Goal: Communication & Community: Answer question/provide support

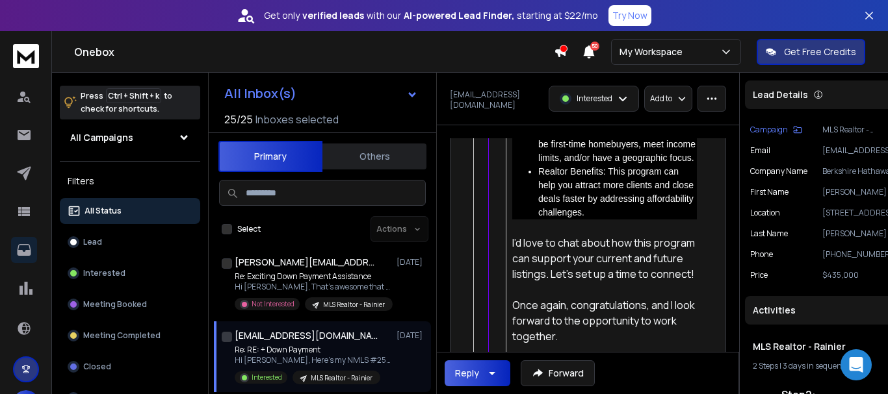
scroll to position [1020, 0]
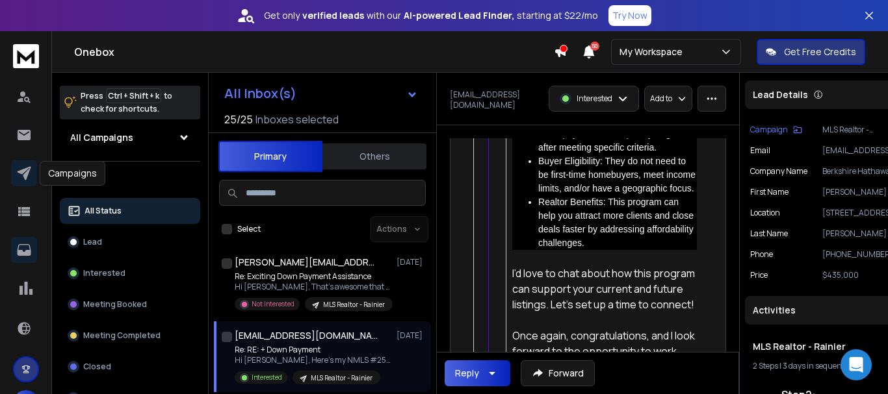
click at [30, 176] on icon at bounding box center [24, 174] width 16 height 16
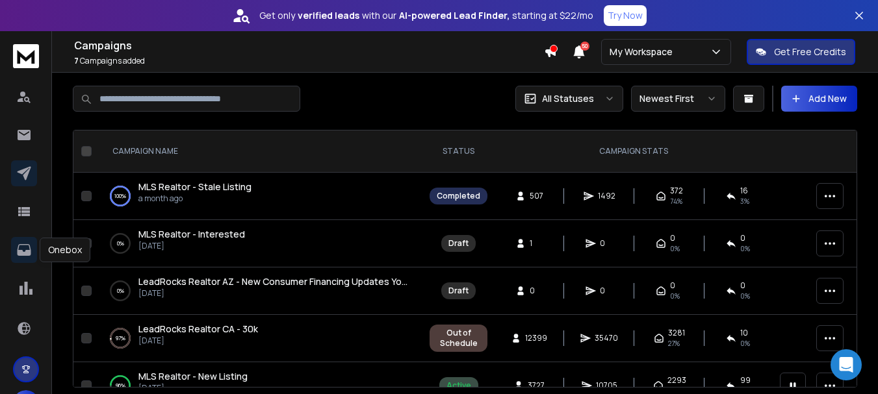
click at [22, 250] on icon at bounding box center [24, 250] width 16 height 16
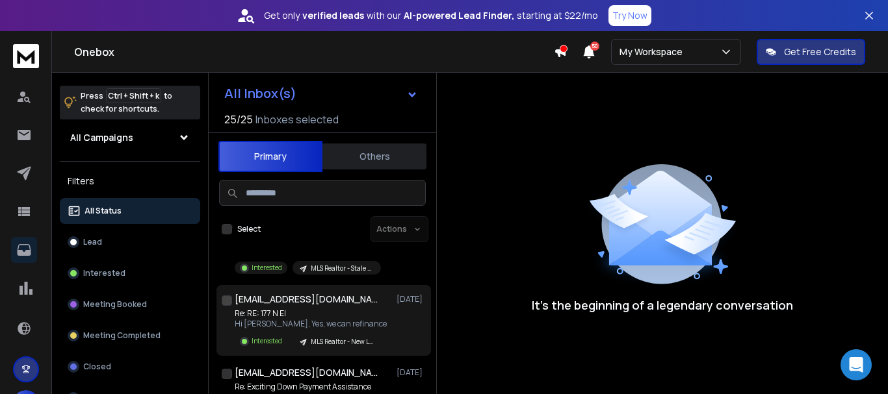
scroll to position [2080, 0]
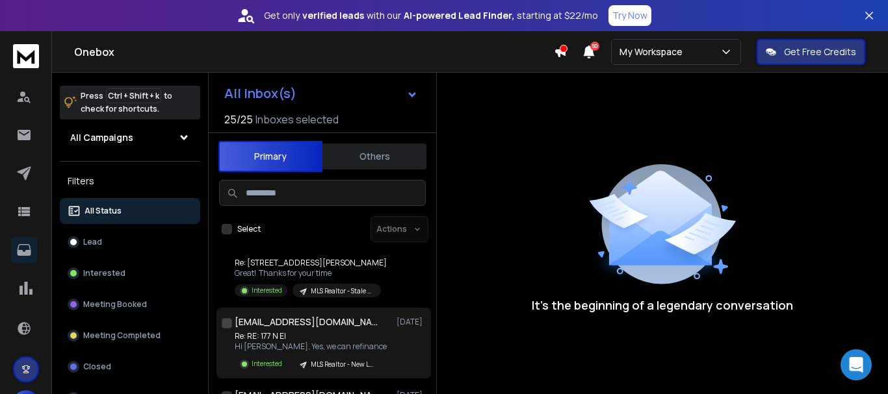
click at [302, 342] on p "Hi [PERSON_NAME], Yes, we can refinance" at bounding box center [311, 347] width 152 height 10
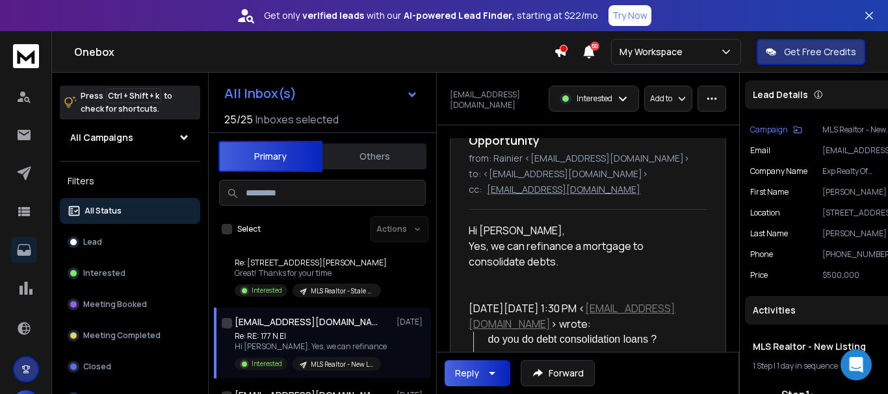
scroll to position [65, 0]
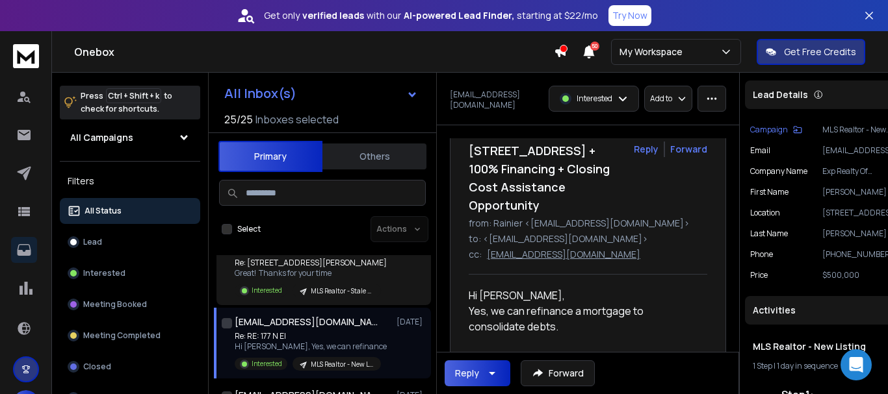
click at [323, 274] on p "Great! Thanks for your time" at bounding box center [311, 273] width 152 height 10
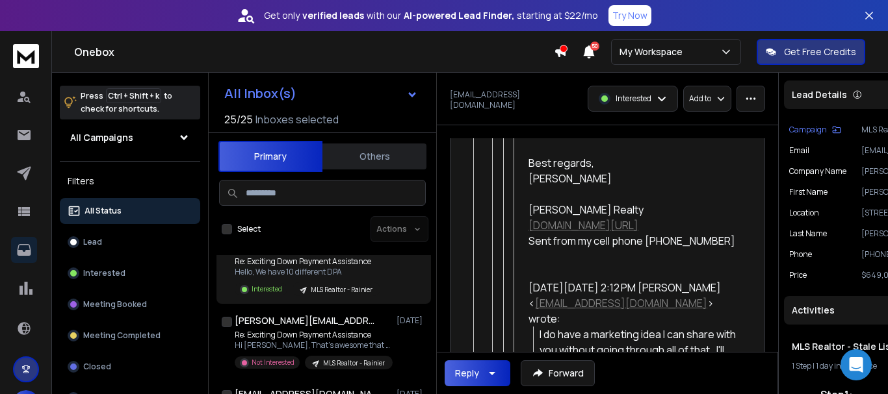
scroll to position [2275, 0]
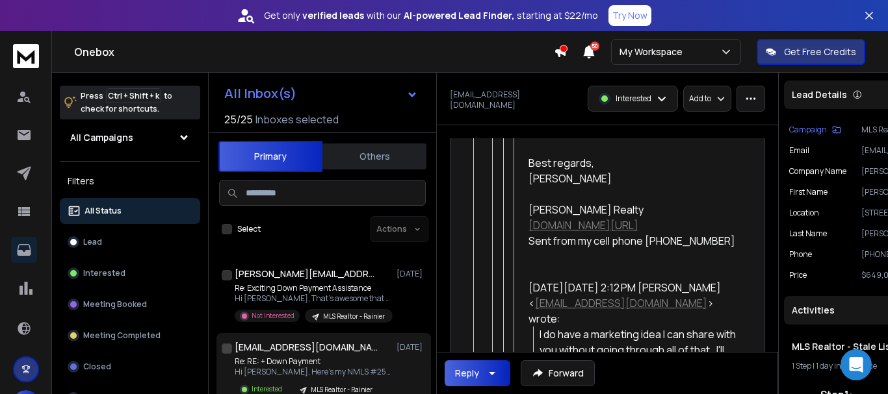
click at [336, 364] on p "Re: RE: + Down Payment" at bounding box center [313, 362] width 156 height 10
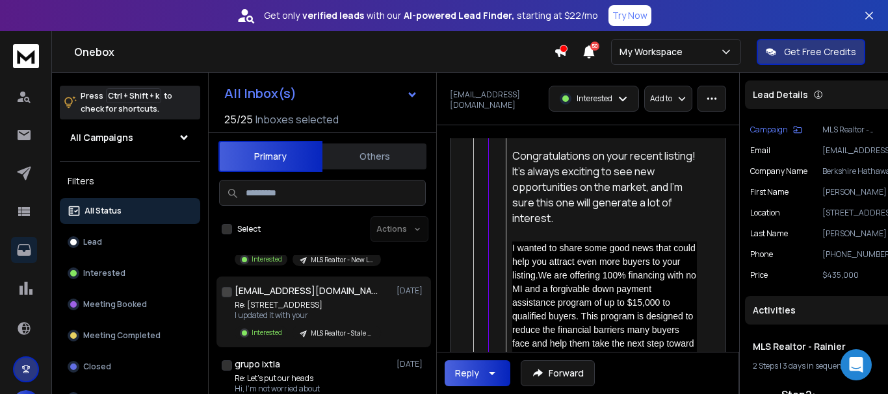
scroll to position [1495, 0]
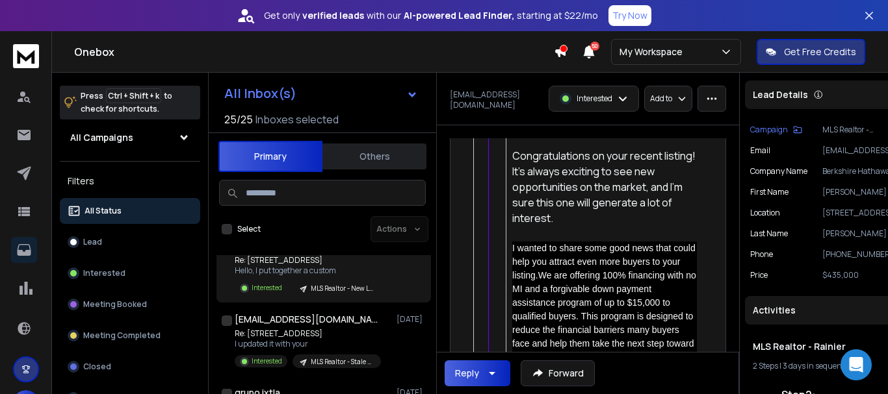
click at [295, 273] on p "Hello, I put together a custom" at bounding box center [308, 271] width 146 height 10
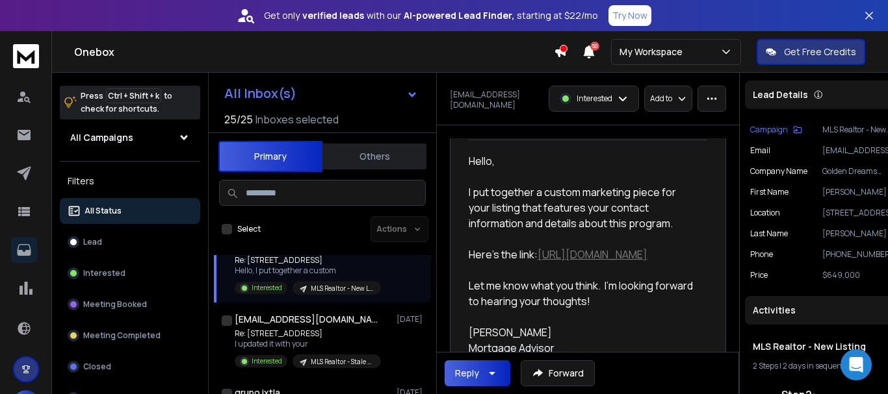
scroll to position [195, 0]
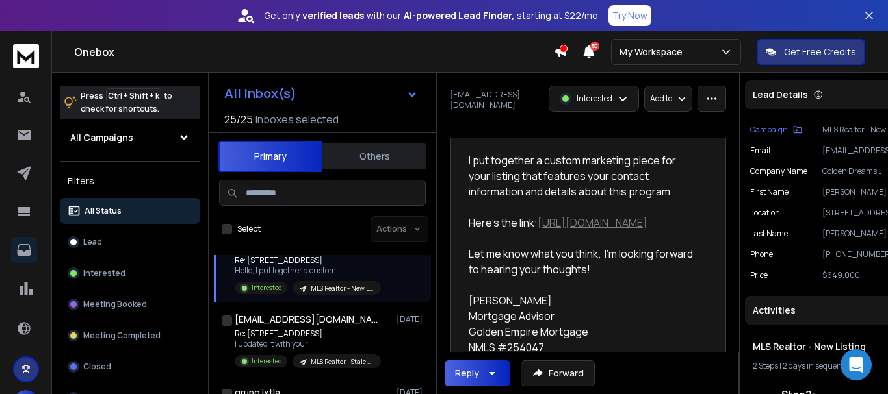
click at [625, 230] on link "[URL][DOMAIN_NAME]" at bounding box center [592, 223] width 110 height 14
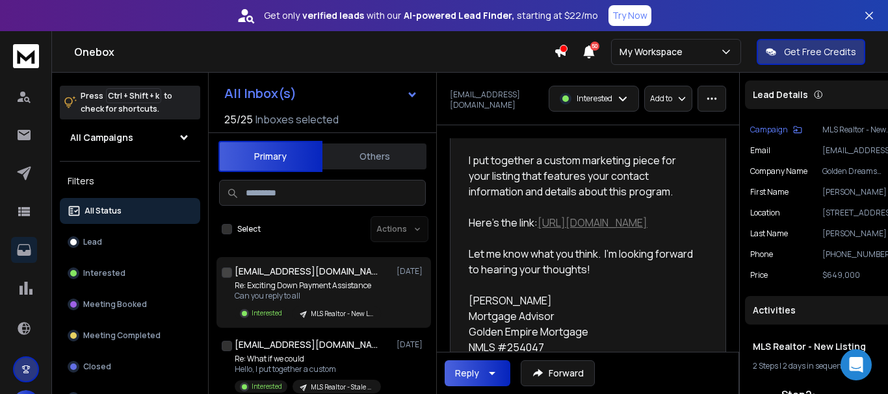
scroll to position [1755, 0]
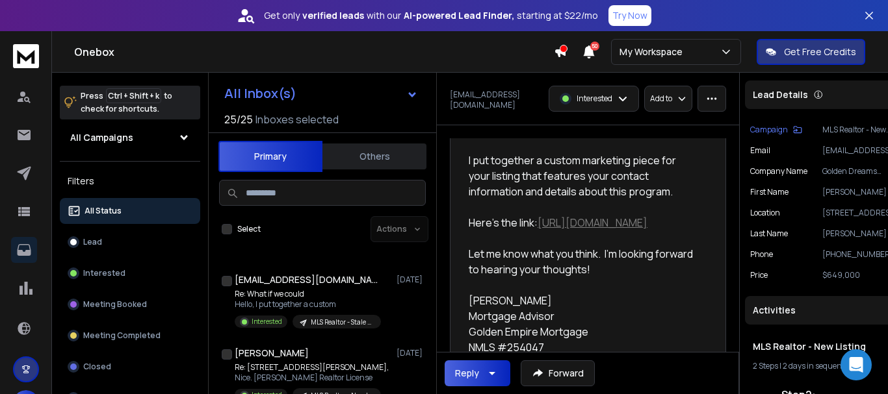
click at [630, 230] on link "[URL][DOMAIN_NAME]" at bounding box center [592, 223] width 110 height 14
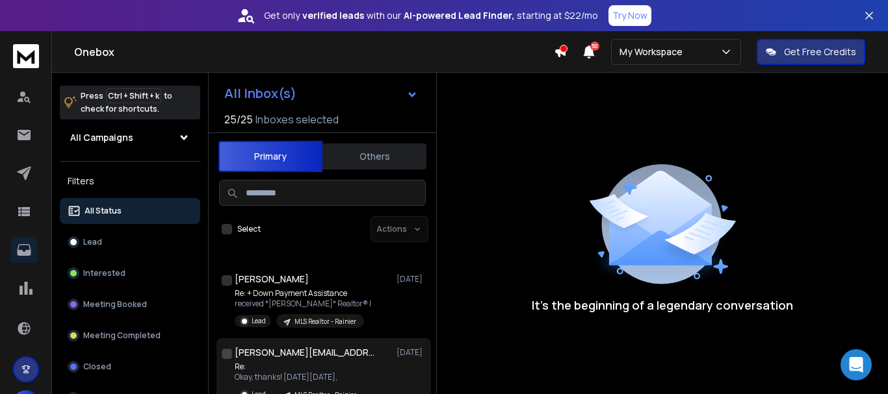
scroll to position [2351, 0]
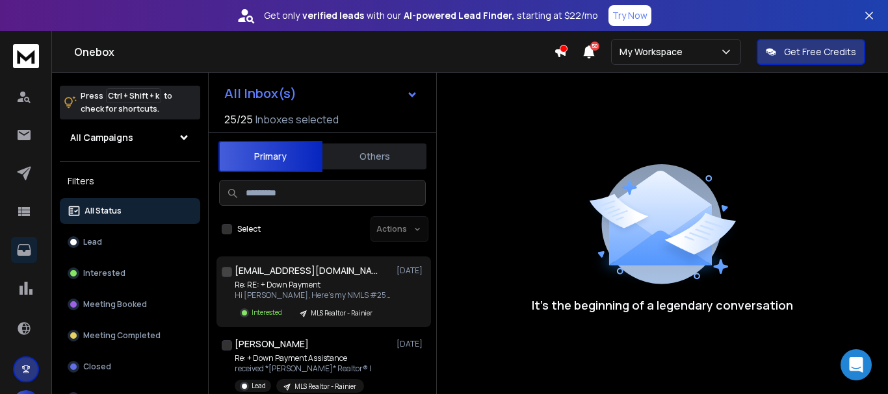
click at [285, 292] on p "Hi [PERSON_NAME], Here's my NMLS #254047." at bounding box center [313, 295] width 156 height 10
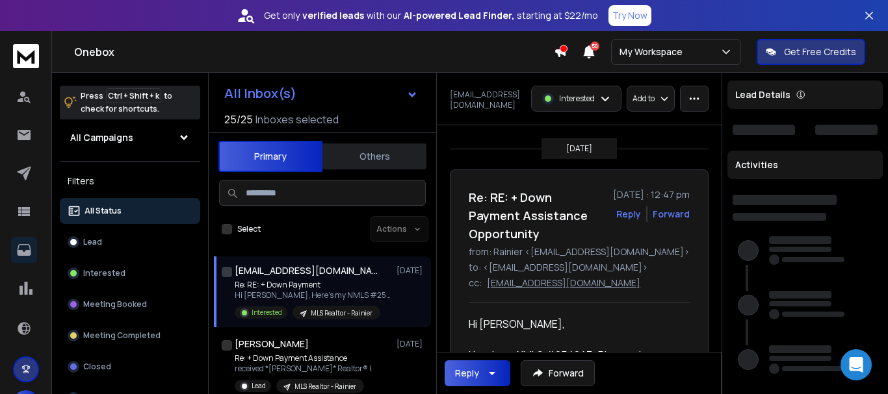
scroll to position [2286, 0]
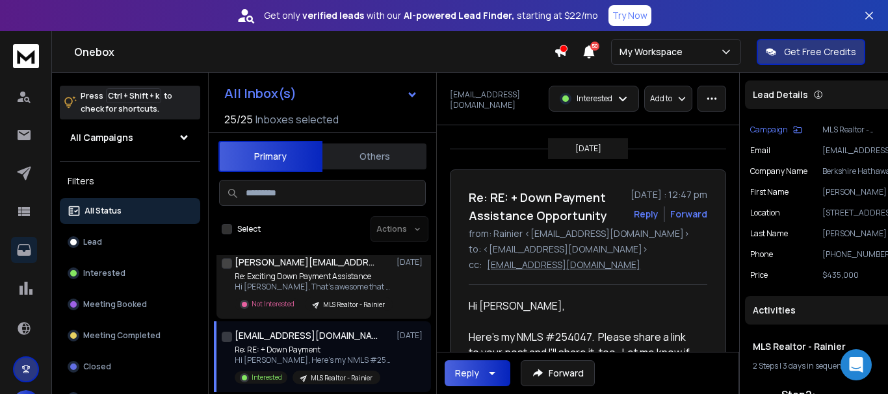
click at [280, 287] on p "Hi [PERSON_NAME], That's awesome that you" at bounding box center [313, 287] width 156 height 10
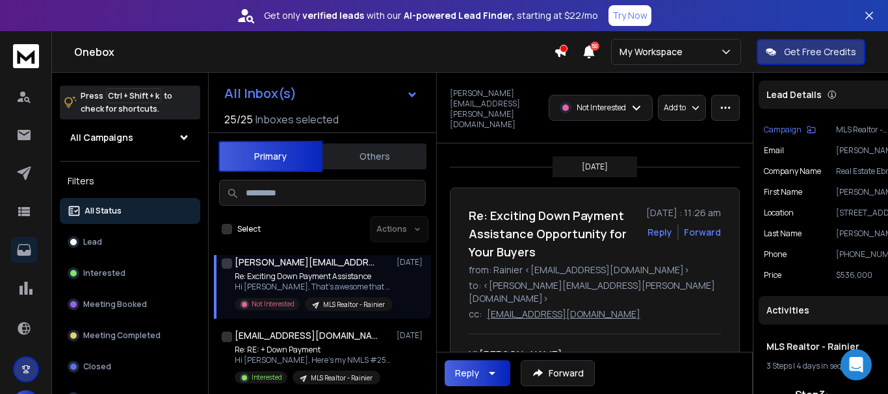
scroll to position [2221, 0]
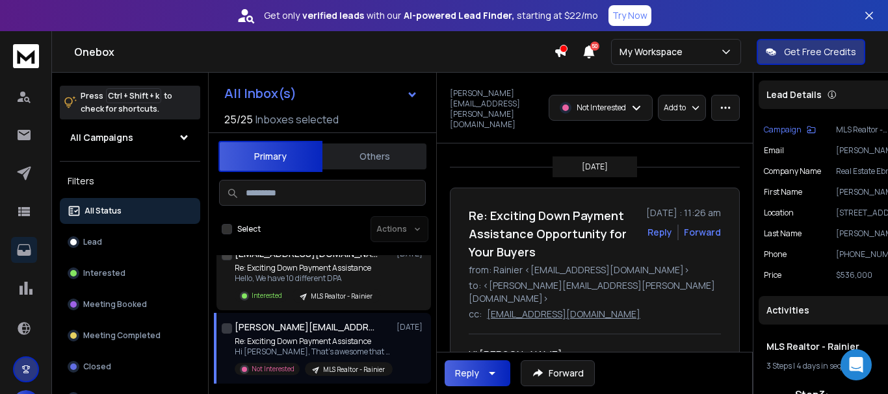
click at [300, 276] on p "Hello, We have 10 different DPA" at bounding box center [308, 279] width 146 height 10
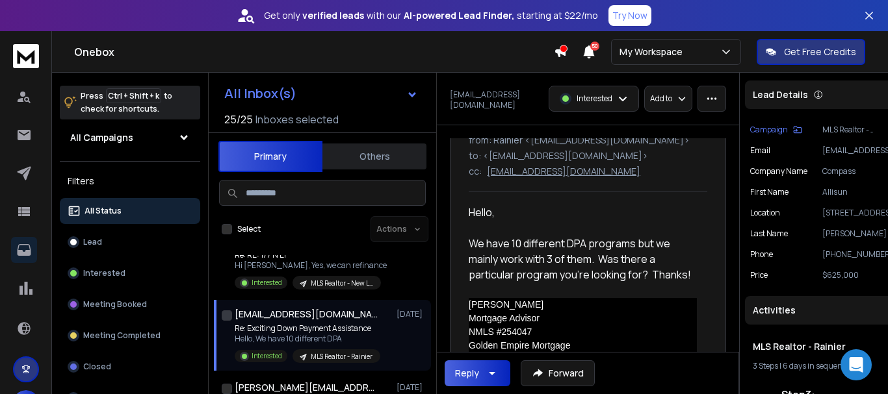
scroll to position [2156, 0]
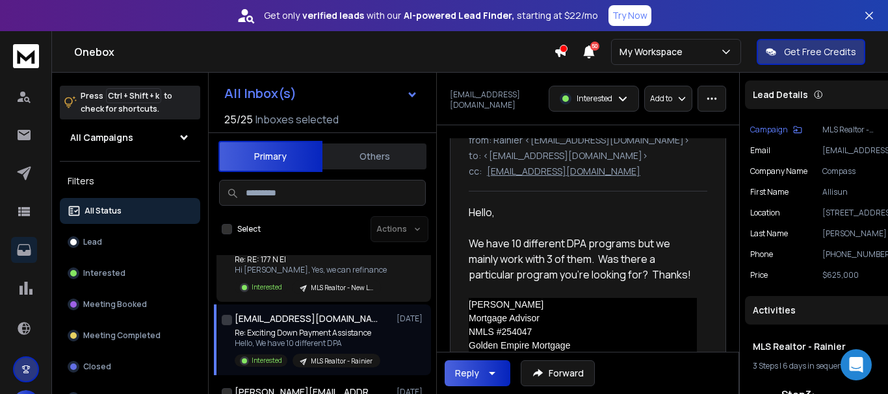
click at [312, 269] on p "Hi [PERSON_NAME], Yes, we can refinance" at bounding box center [311, 270] width 152 height 10
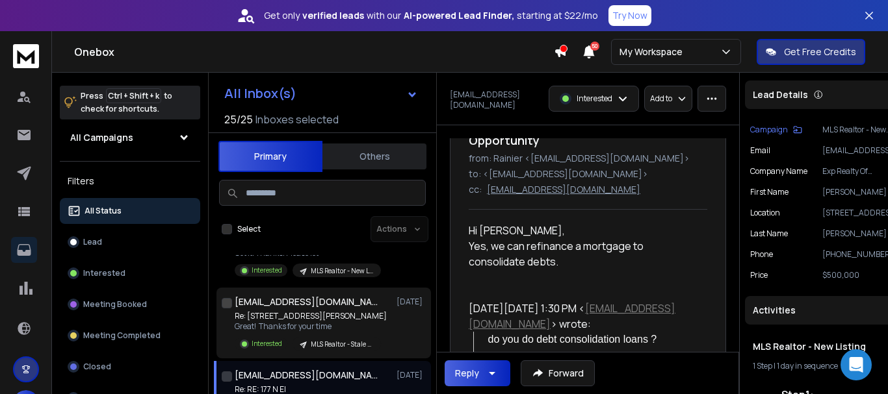
scroll to position [1961, 0]
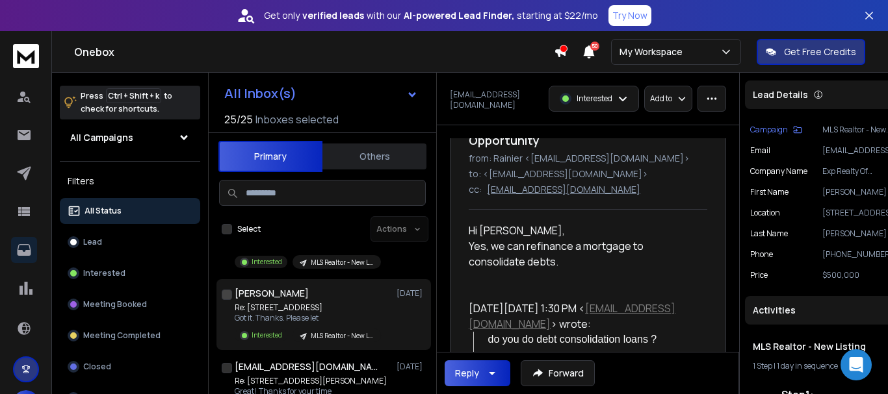
click at [309, 312] on p "Re: [STREET_ADDRESS]" at bounding box center [308, 308] width 146 height 10
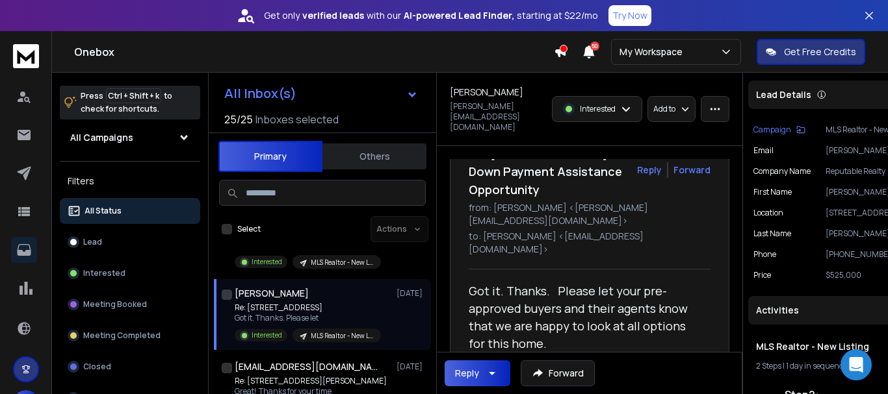
scroll to position [1896, 0]
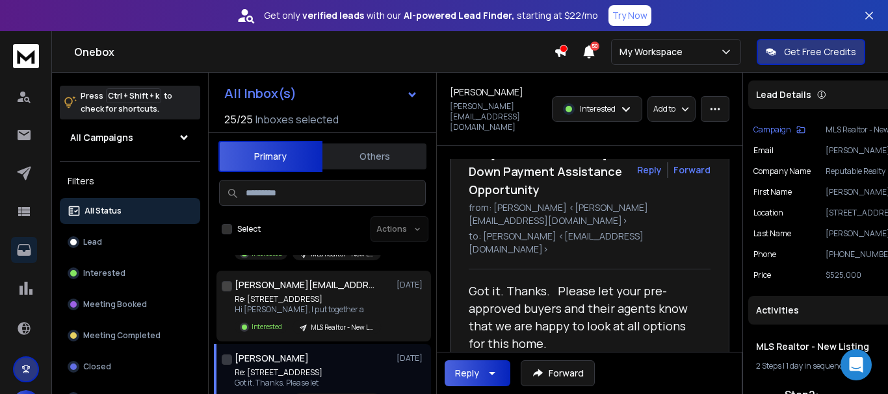
click at [338, 302] on p "Re: [STREET_ADDRESS]" at bounding box center [308, 299] width 146 height 10
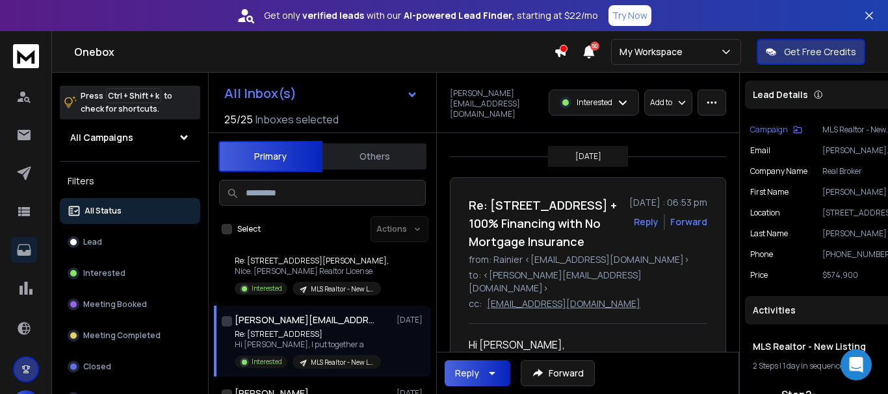
scroll to position [1831, 0]
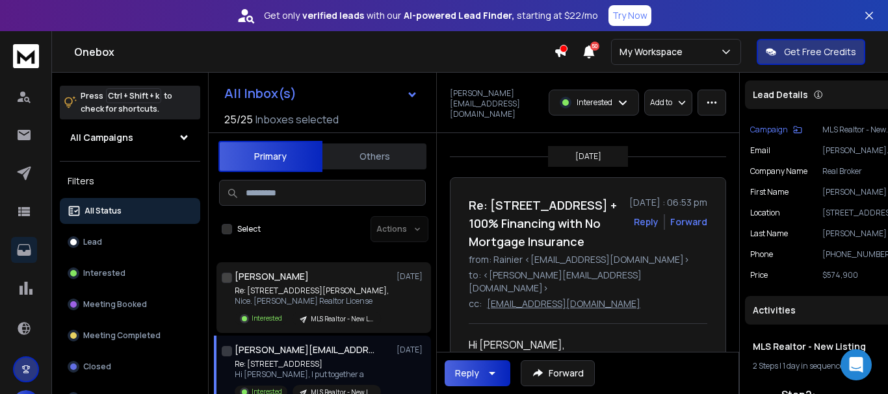
click at [333, 296] on p "Nice. [PERSON_NAME] Realtor License" at bounding box center [312, 301] width 154 height 10
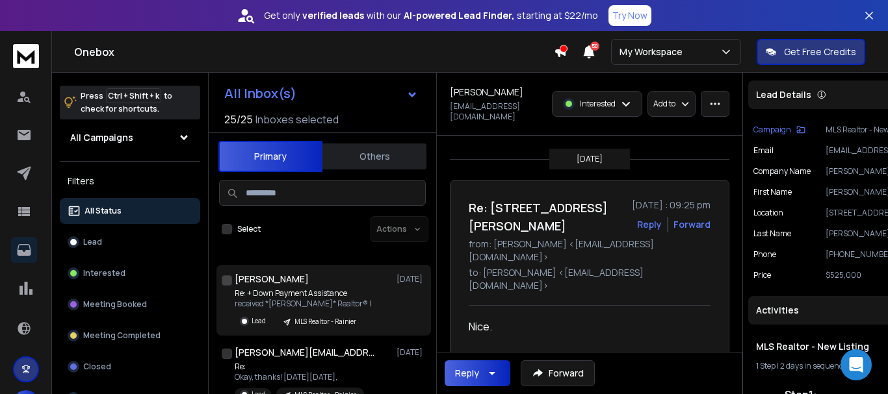
scroll to position [10, 0]
click at [291, 299] on p "received *[PERSON_NAME]* Realtor® |" at bounding box center [303, 304] width 136 height 10
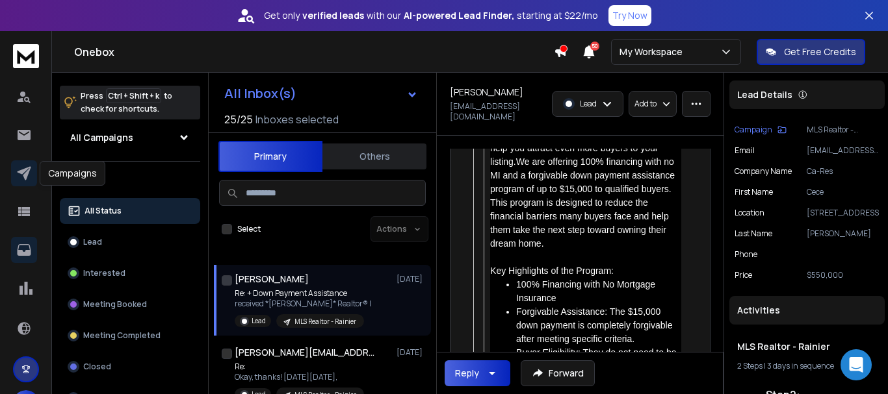
click at [28, 172] on icon at bounding box center [24, 173] width 14 height 14
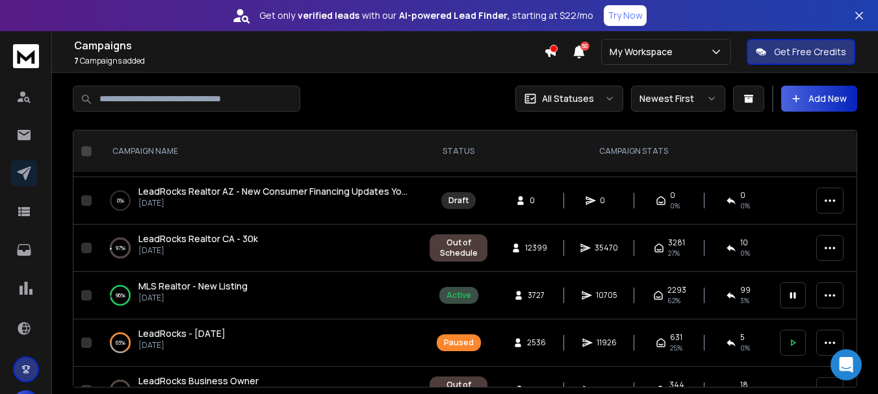
scroll to position [127, 0]
